Goal: Task Accomplishment & Management: Manage account settings

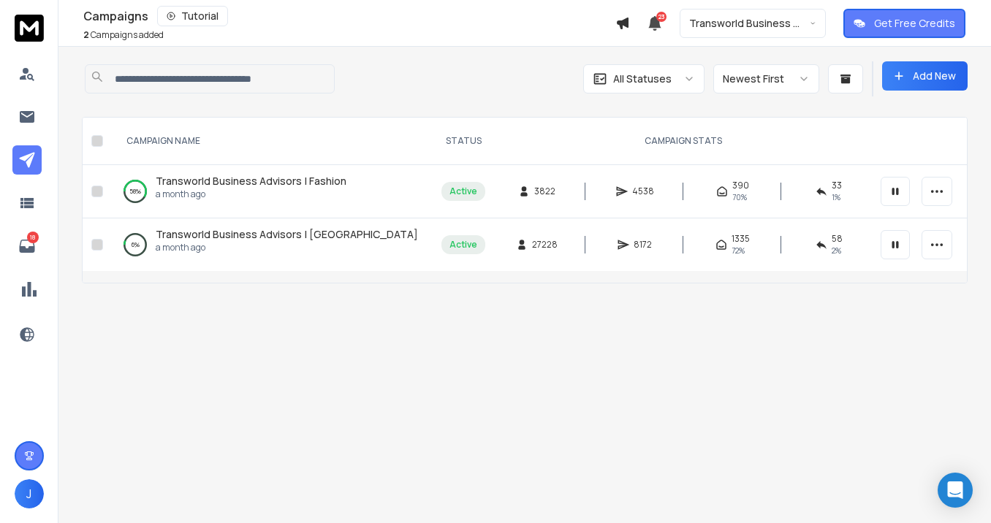
click at [394, 81] on div at bounding box center [303, 78] width 443 height 35
click at [401, 50] on div "Campaigns 2 Campaigns Added All Statuses Newest First Add New CAMPAIGN NAME STA…" at bounding box center [524, 323] width 932 height 552
click at [410, 54] on div "Campaigns 2 Campaigns Added All Statuses Newest First Add New CAMPAIGN NAME STA…" at bounding box center [524, 323] width 932 height 552
click at [31, 114] on icon at bounding box center [27, 117] width 15 height 12
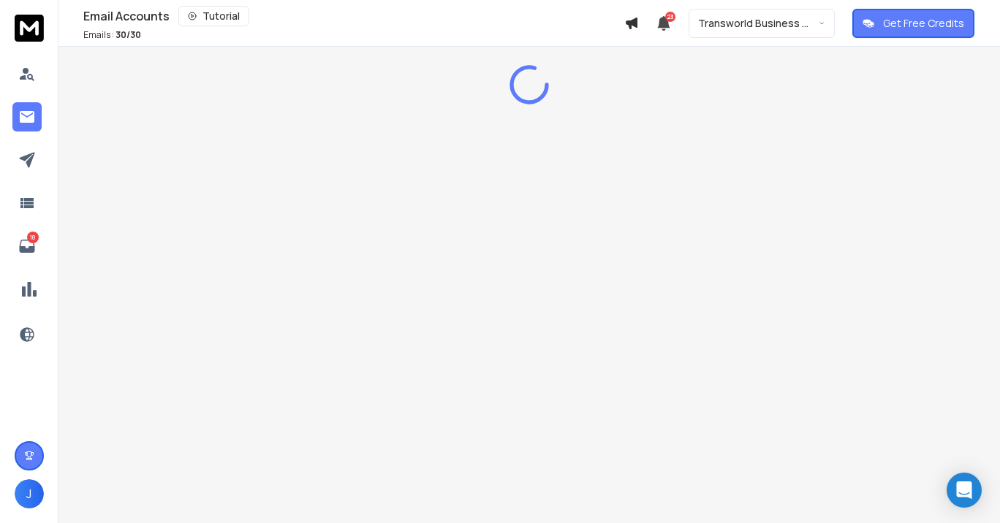
click at [419, 39] on div "Emails : 30 / 30" at bounding box center [353, 35] width 541 height 12
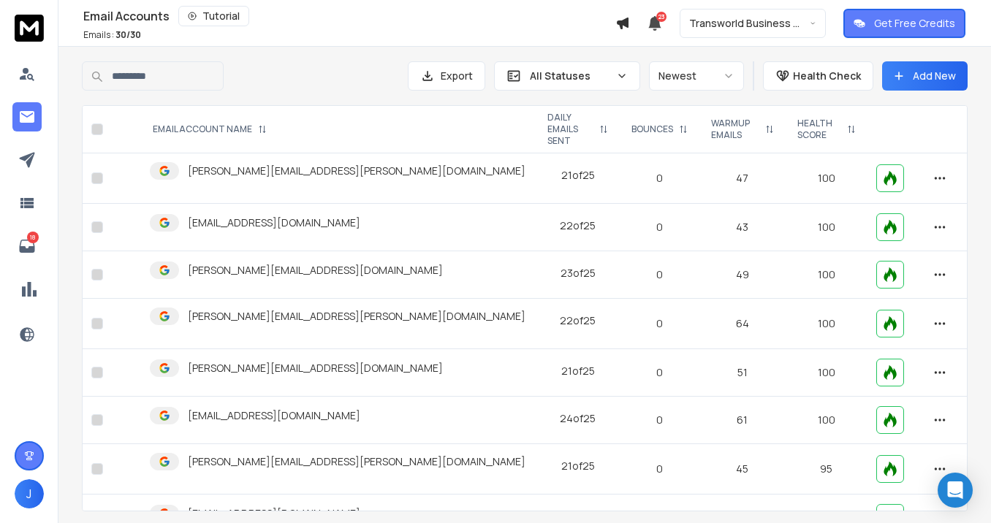
click at [951, 75] on button "Add New" at bounding box center [924, 75] width 85 height 29
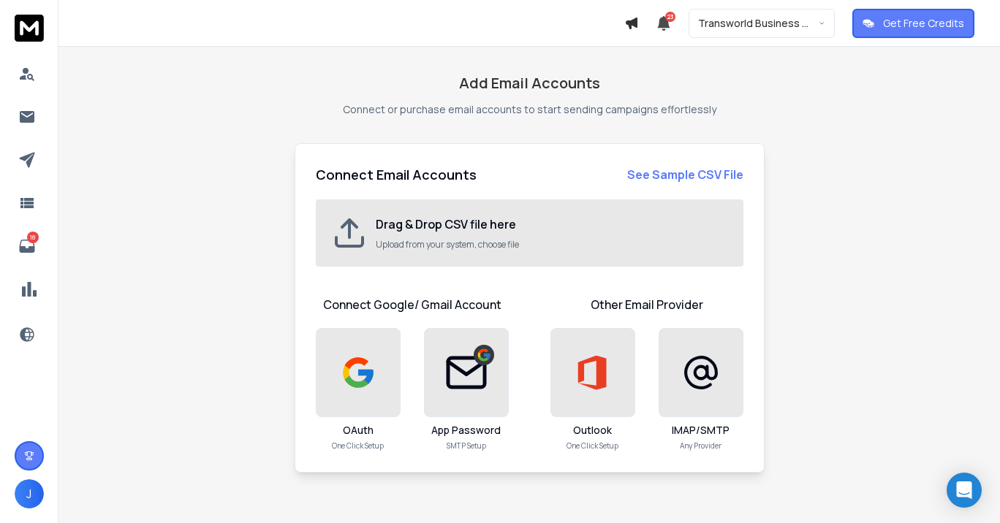
click at [528, 305] on div "Connect Google/ Gmail Account OAuth One Click Setup App Password SMTP Setup Oth…" at bounding box center [529, 374] width 427 height 156
click at [692, 375] on icon at bounding box center [700, 373] width 37 height 44
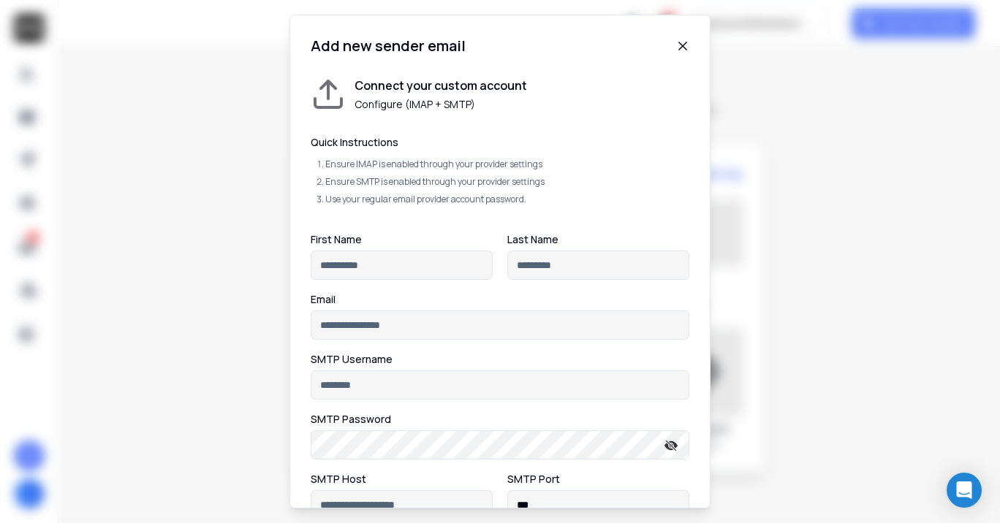
type input "**********"
click at [677, 43] on icon at bounding box center [682, 45] width 13 height 13
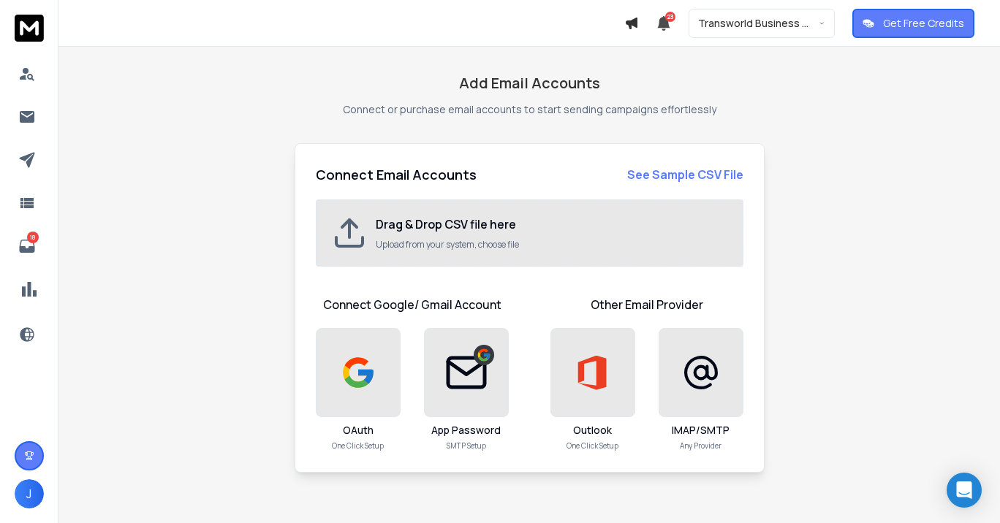
click at [688, 175] on strong "See Sample CSV File" at bounding box center [685, 175] width 116 height 16
click at [250, 161] on div "Connect Email Accounts See Sample CSV File Drag & Drop CSV file here Upload fro…" at bounding box center [529, 308] width 563 height 330
click at [223, 133] on div "Add Email Accounts Connect or purchase email accounts to start sending campaign…" at bounding box center [528, 287] width 941 height 429
click at [19, 113] on icon at bounding box center [27, 117] width 18 height 18
